Goal: Task Accomplishment & Management: Manage account settings

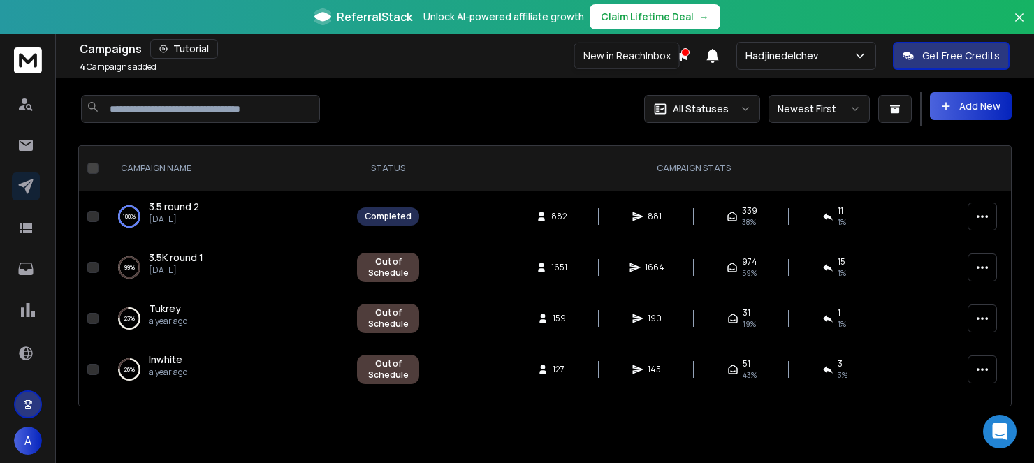
click at [689, 59] on icon at bounding box center [682, 56] width 14 height 14
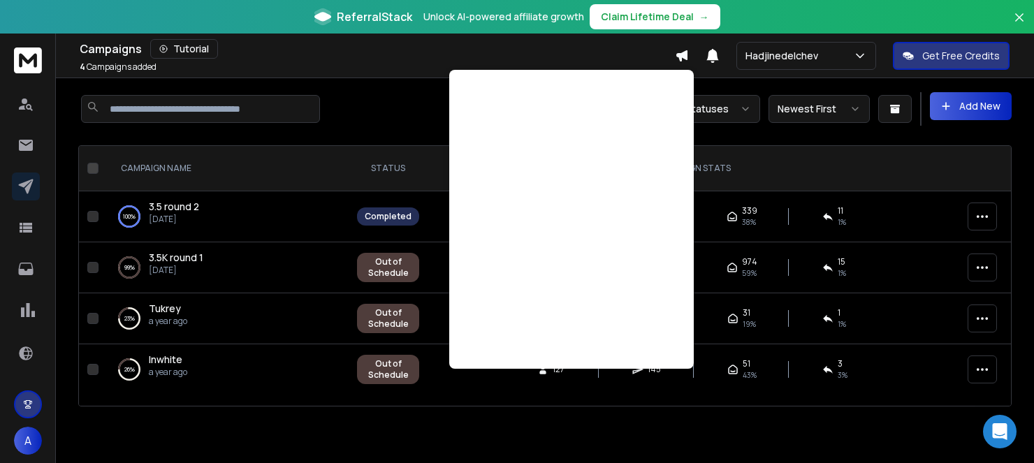
click at [689, 59] on icon at bounding box center [682, 56] width 14 height 14
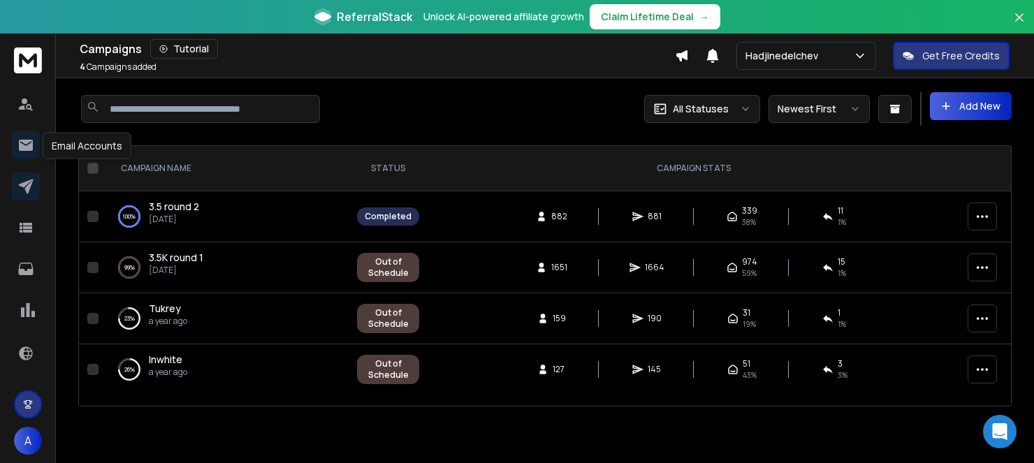
click at [29, 142] on icon at bounding box center [26, 145] width 14 height 11
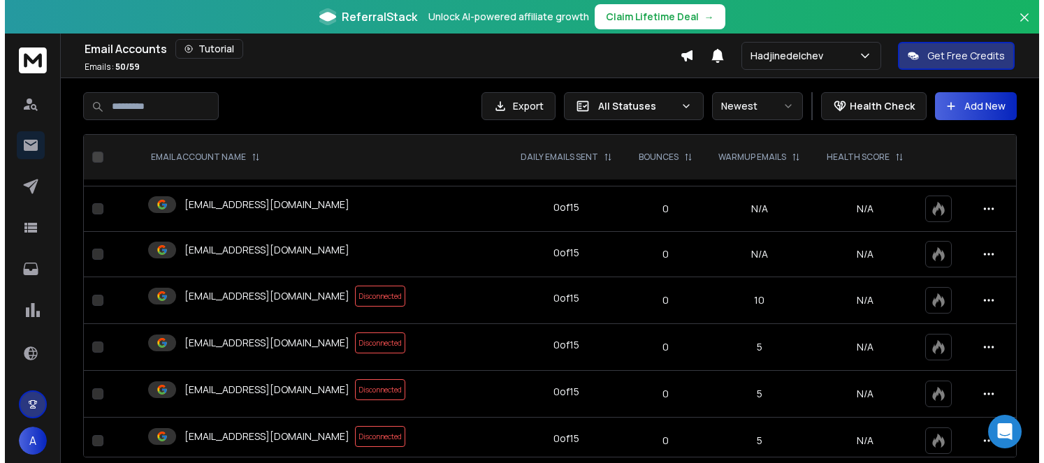
scroll to position [1218, 0]
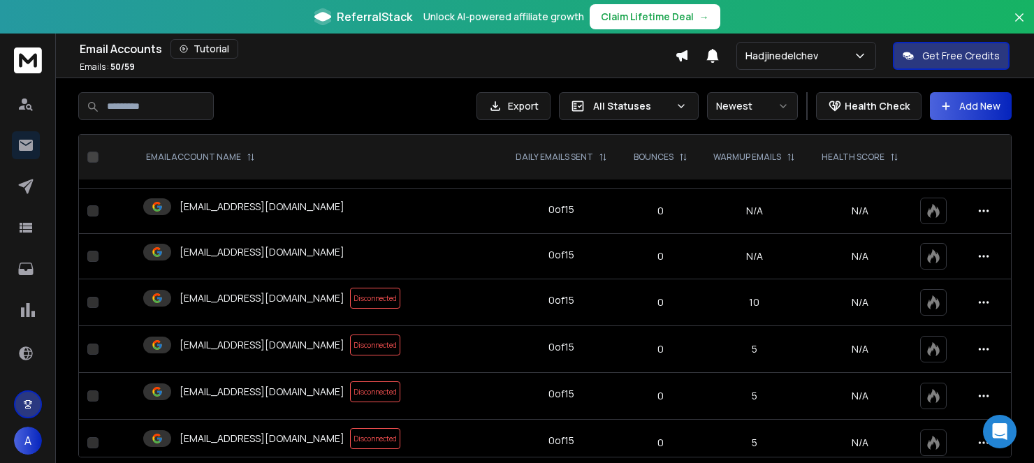
click at [368, 288] on span "Disconnected" at bounding box center [375, 298] width 50 height 21
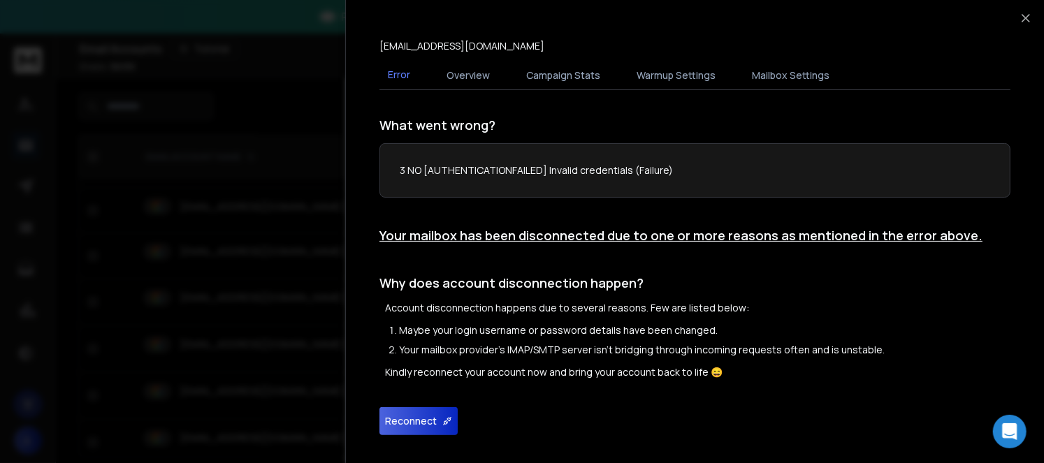
scroll to position [10, 0]
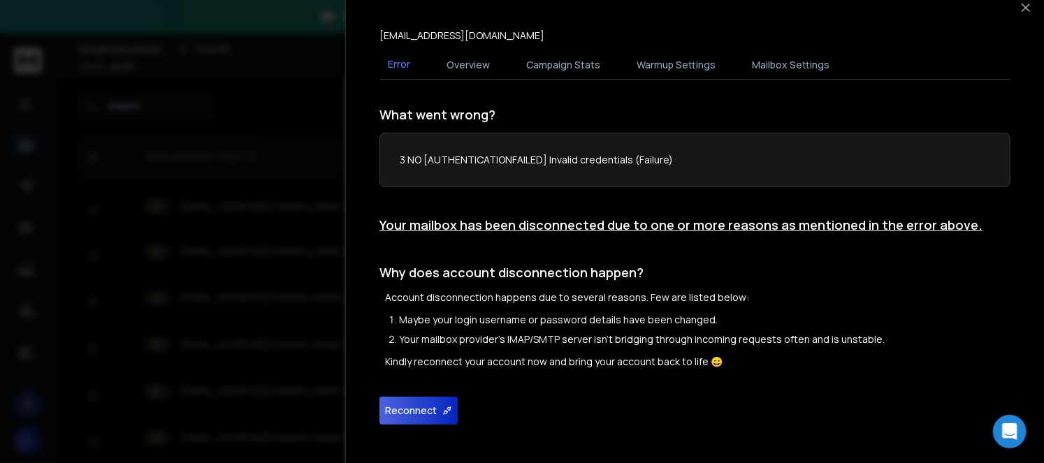
click at [426, 417] on button "Reconnect" at bounding box center [419, 411] width 78 height 28
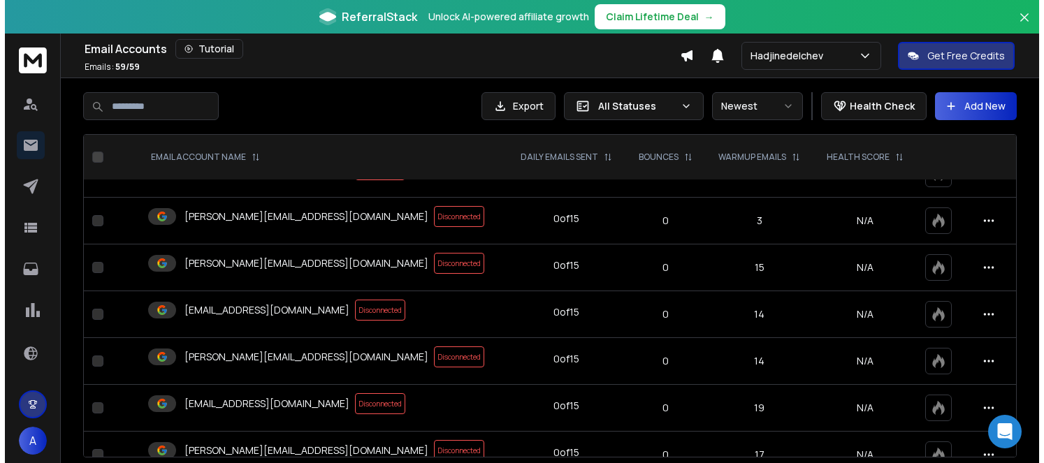
scroll to position [1861, 0]
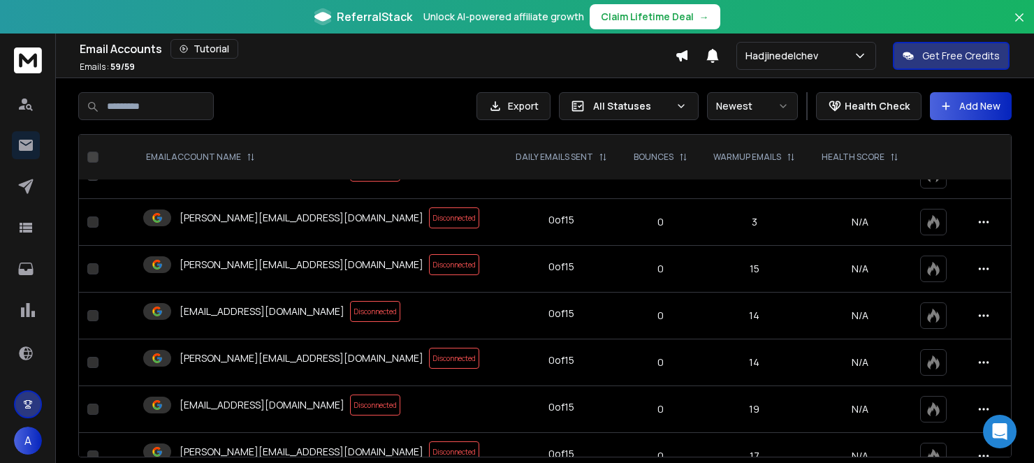
click at [85, 208] on td at bounding box center [107, 222] width 56 height 47
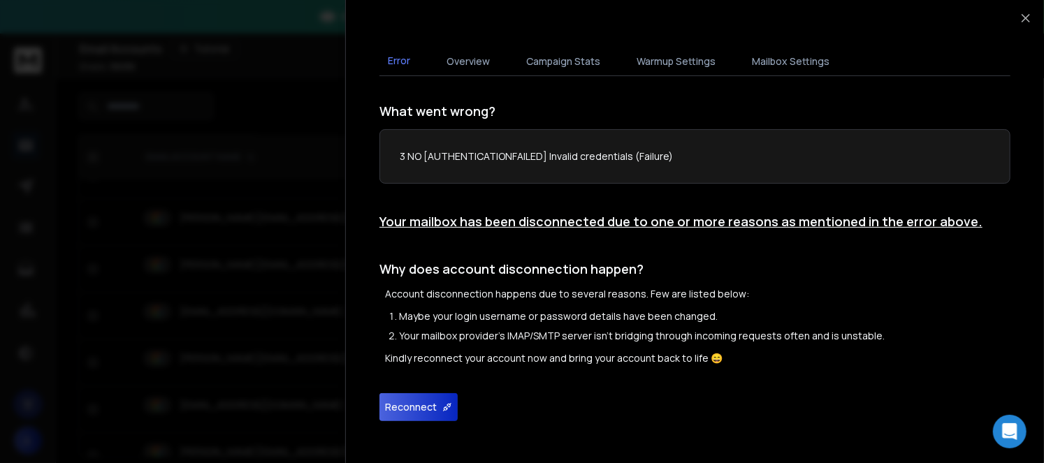
click at [415, 410] on button "Reconnect" at bounding box center [419, 407] width 78 height 28
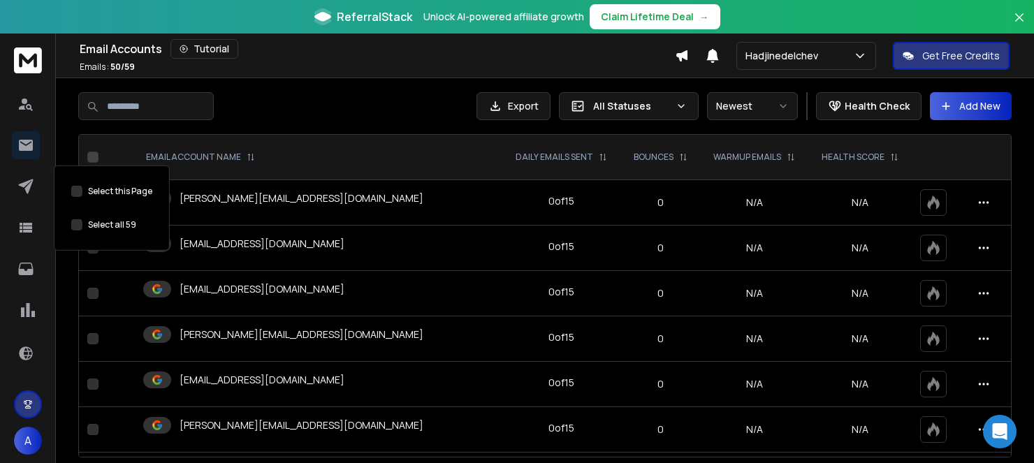
click at [87, 153] on button "Select this Page" at bounding box center [92, 157] width 11 height 11
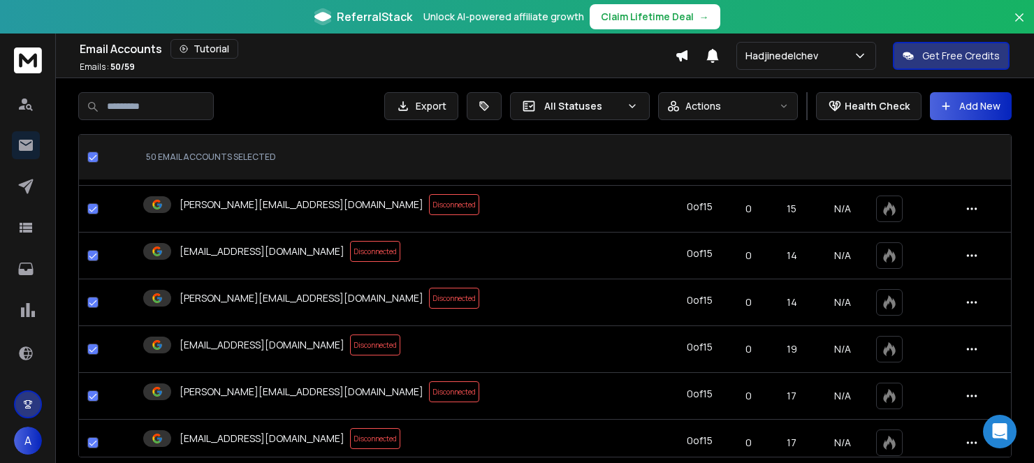
scroll to position [2044, 0]
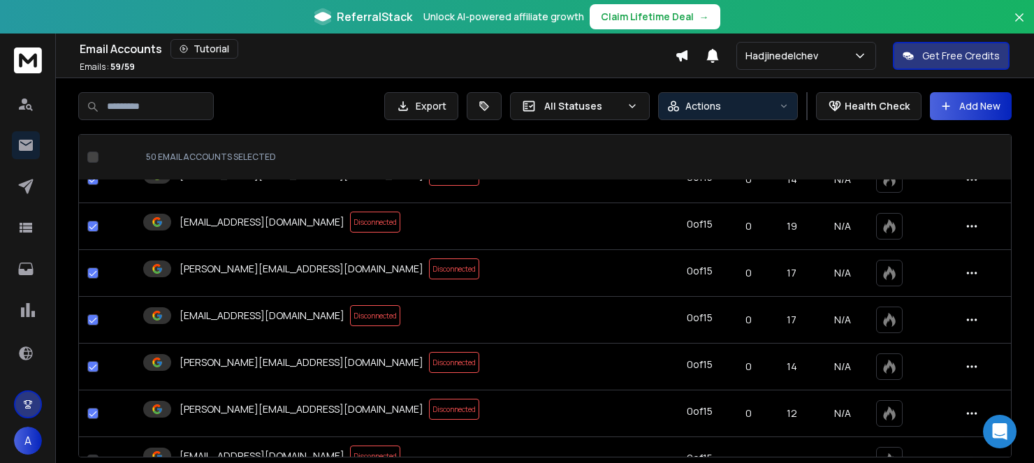
click at [731, 110] on div "Actions" at bounding box center [720, 106] width 106 height 14
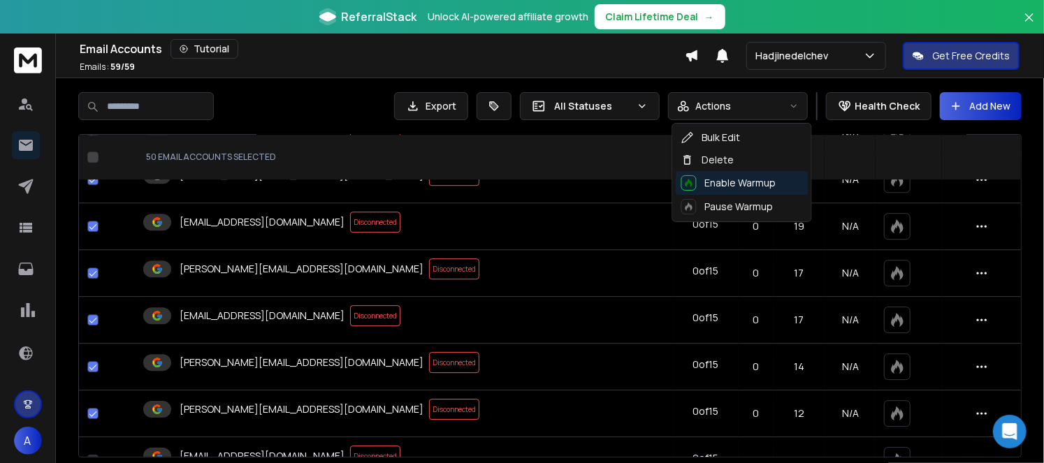
click at [741, 189] on div "Enable Warmup" at bounding box center [728, 182] width 95 height 15
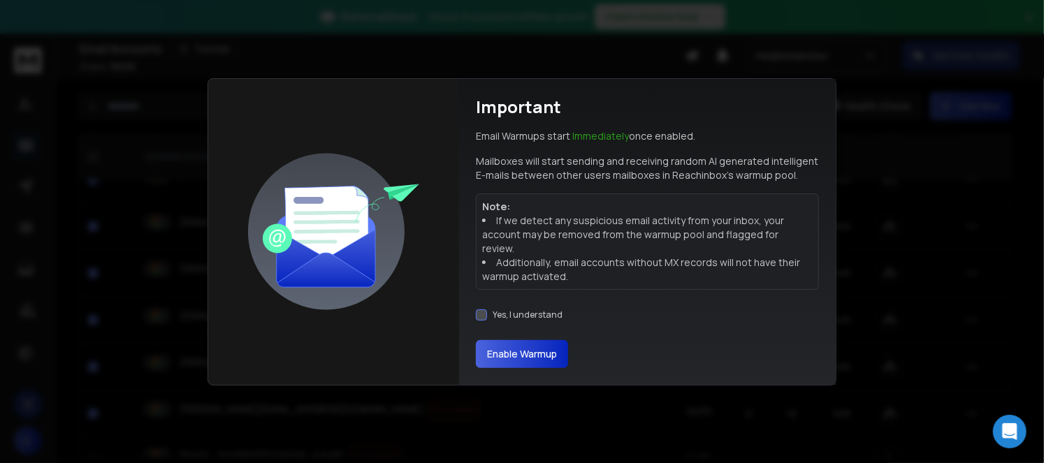
click at [480, 310] on button "Yes, I understand" at bounding box center [481, 315] width 11 height 11
click at [535, 355] on button "Enable Warmup" at bounding box center [522, 354] width 92 height 28
click at [687, 358] on div "0 of 15" at bounding box center [700, 365] width 26 height 14
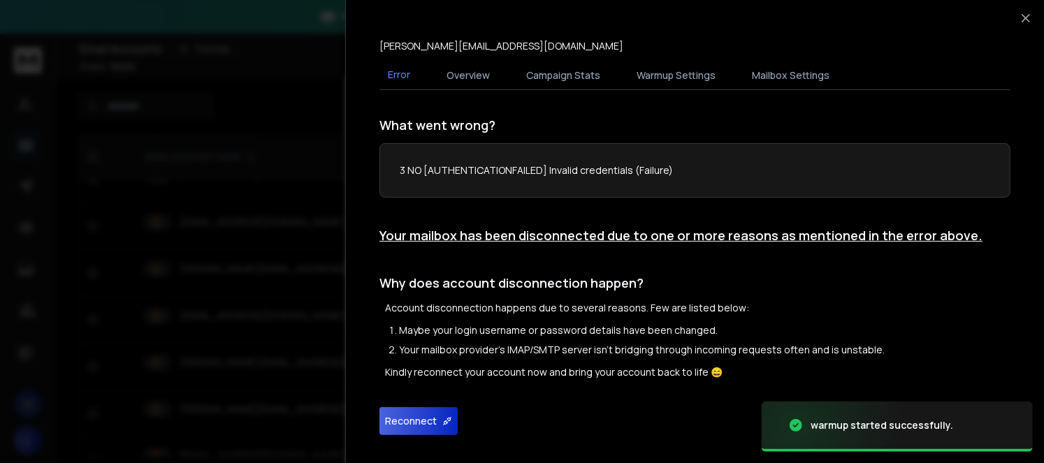
click at [319, 352] on div at bounding box center [522, 231] width 1044 height 463
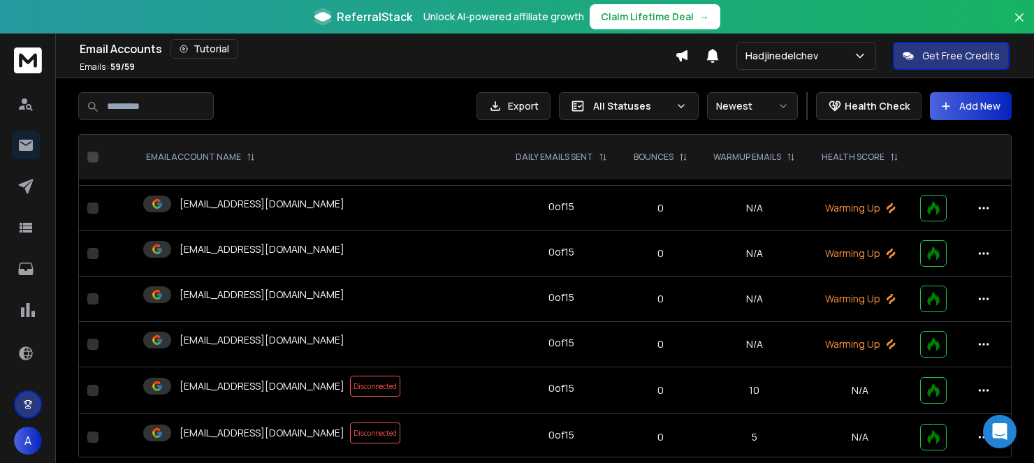
scroll to position [1127, 0]
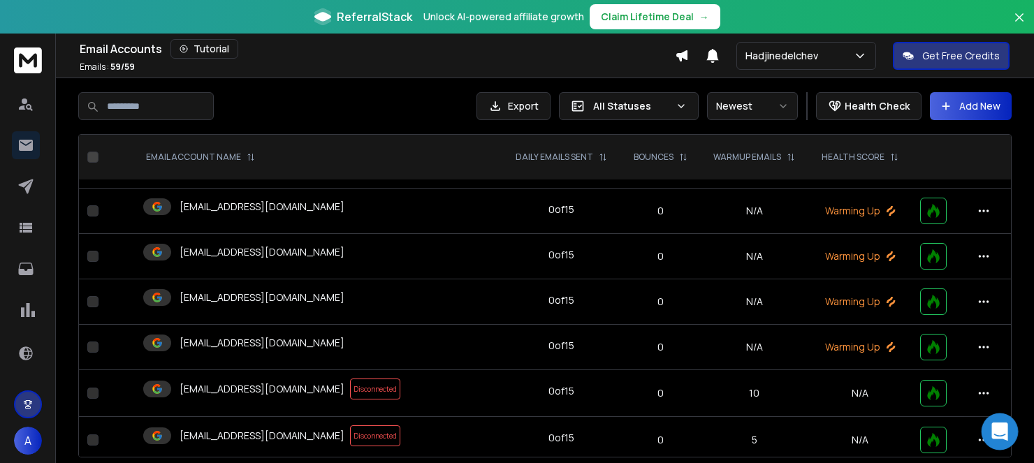
click at [1004, 434] on icon "Open Intercom Messenger" at bounding box center [1000, 432] width 18 height 18
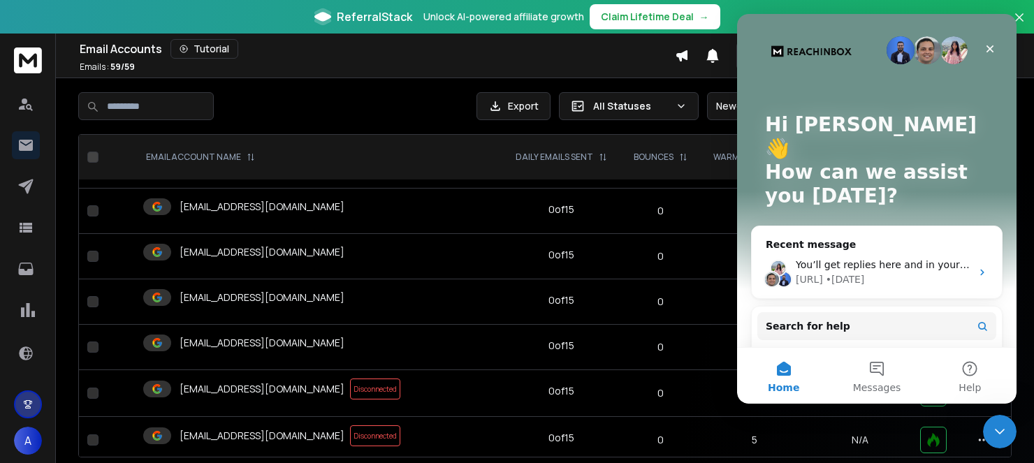
scroll to position [0, 0]
click at [877, 373] on button "Messages" at bounding box center [876, 376] width 93 height 56
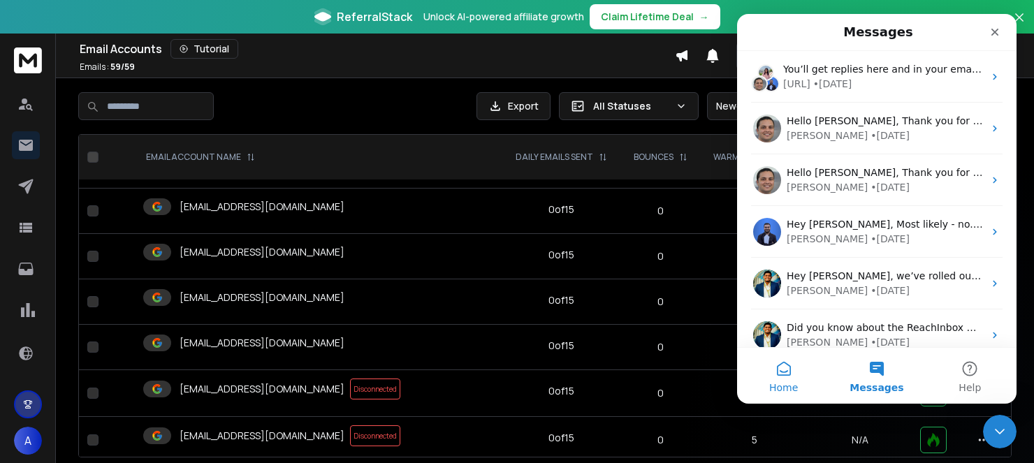
click at [799, 361] on button "Home" at bounding box center [783, 376] width 93 height 56
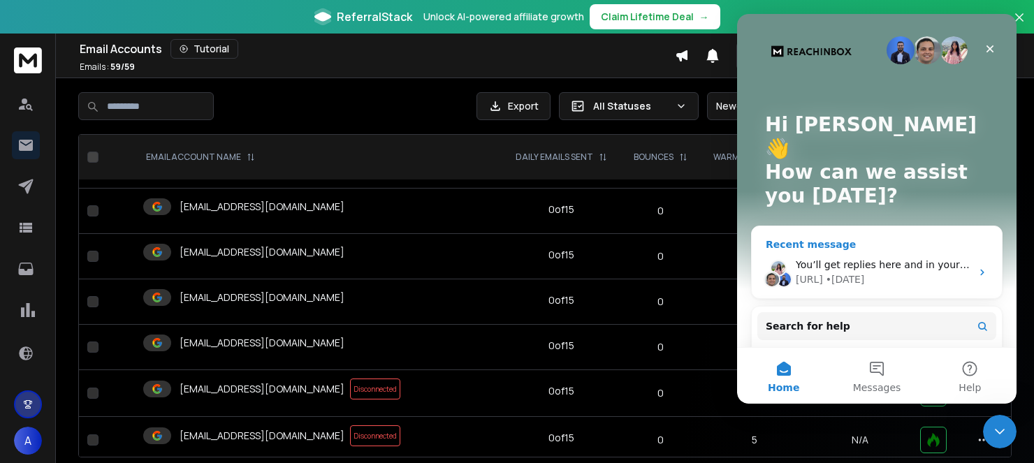
click at [862, 273] on div "• 1d ago" at bounding box center [845, 280] width 39 height 15
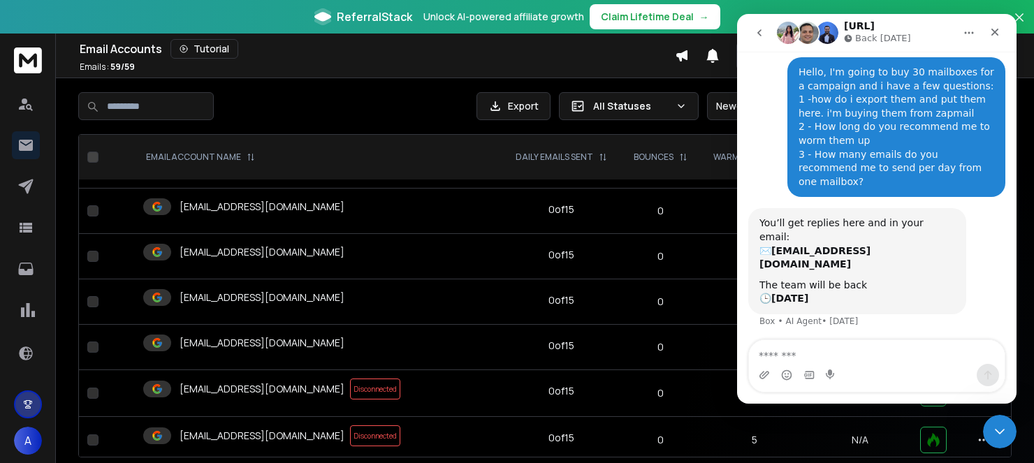
scroll to position [38, 0]
click at [830, 354] on textarea "Message…" at bounding box center [877, 352] width 256 height 24
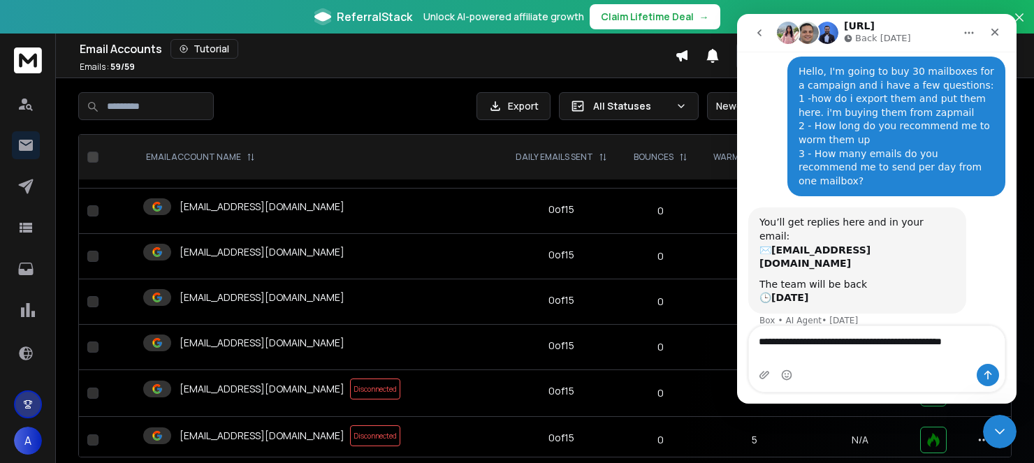
type textarea "**********"
